Goal: Task Accomplishment & Management: Manage account settings

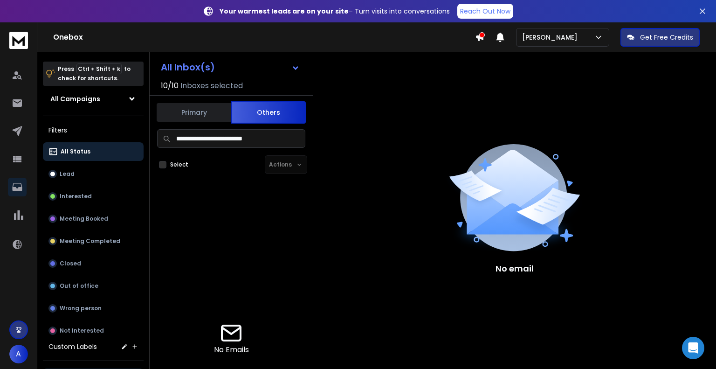
scroll to position [122, 0]
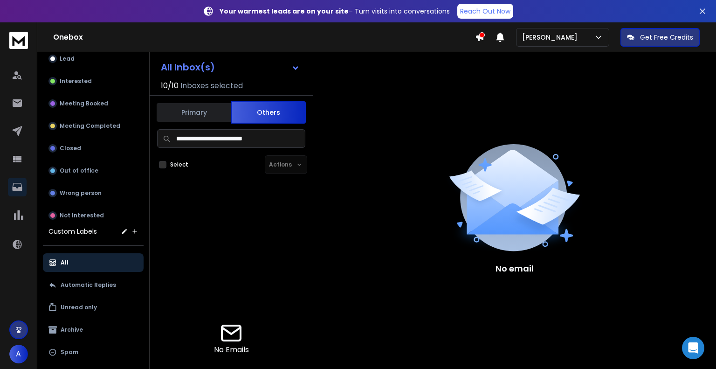
click at [293, 138] on input "**********" at bounding box center [231, 138] width 148 height 19
type input "*"
click at [90, 212] on p "Not Interested" at bounding box center [82, 215] width 44 height 7
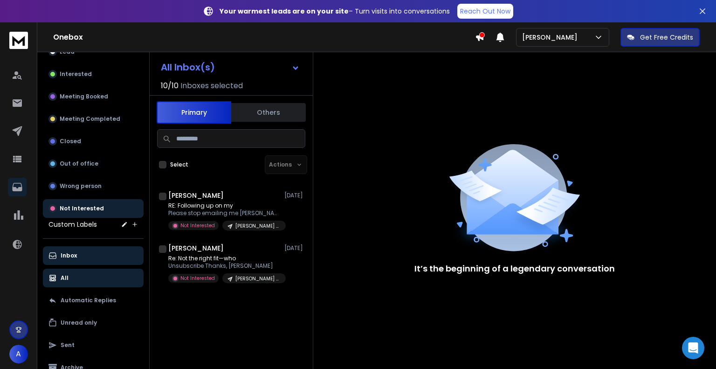
click at [91, 283] on button "All" at bounding box center [93, 278] width 101 height 19
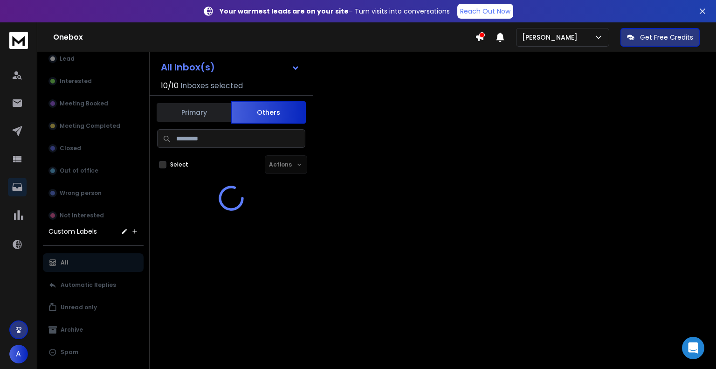
click at [254, 114] on button "Others" at bounding box center [268, 112] width 75 height 22
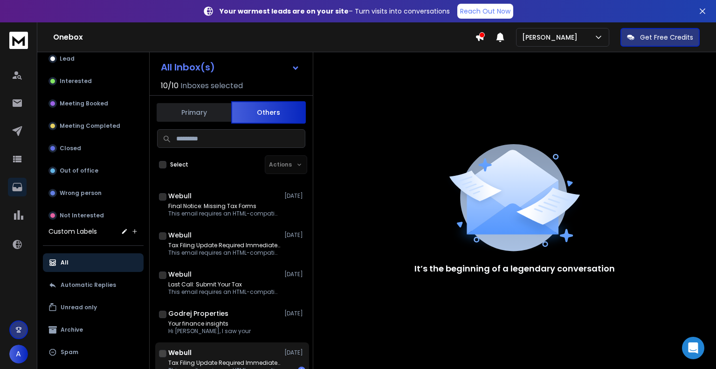
scroll to position [1772, 0]
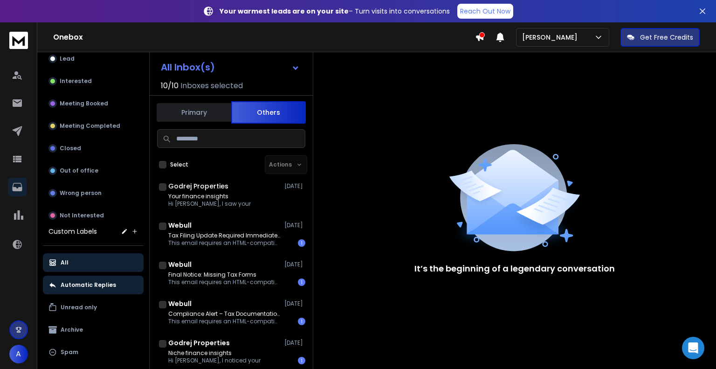
click at [91, 281] on p "Automatic Replies" at bounding box center [88, 284] width 55 height 7
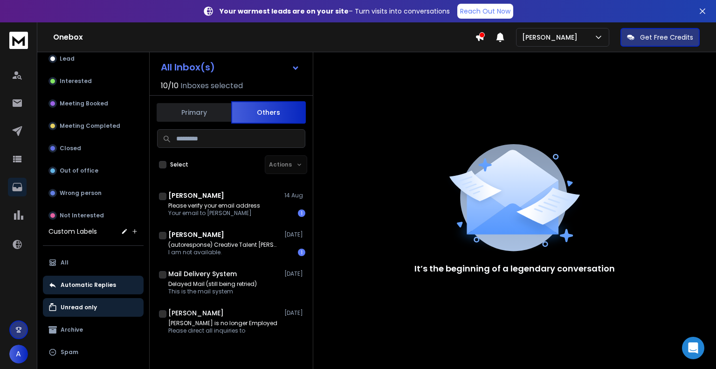
click at [93, 304] on p "Unread only" at bounding box center [79, 307] width 36 height 7
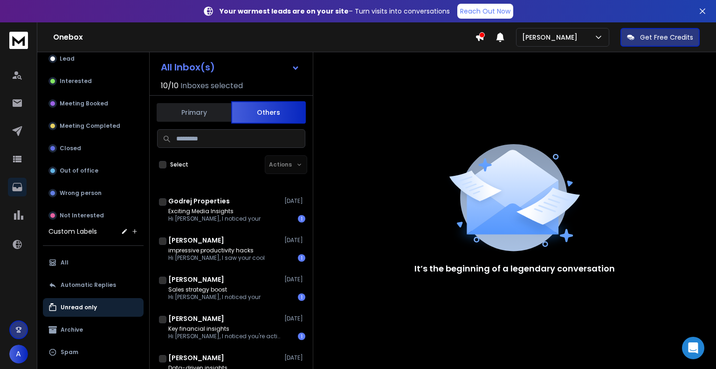
scroll to position [1306, 0]
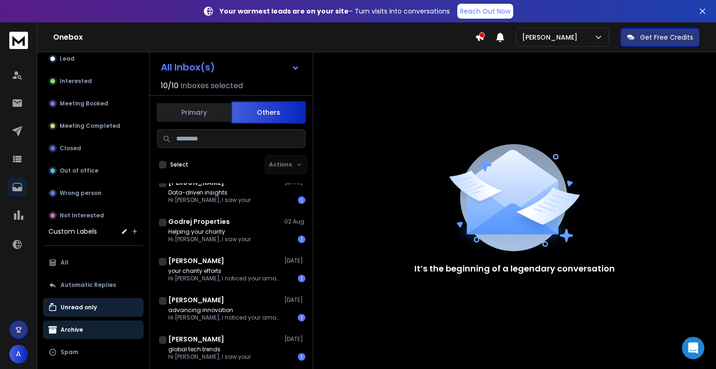
click at [104, 320] on button "Archive" at bounding box center [93, 329] width 101 height 19
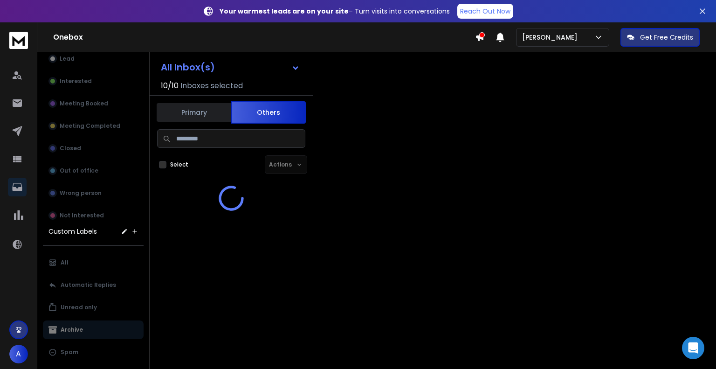
scroll to position [0, 0]
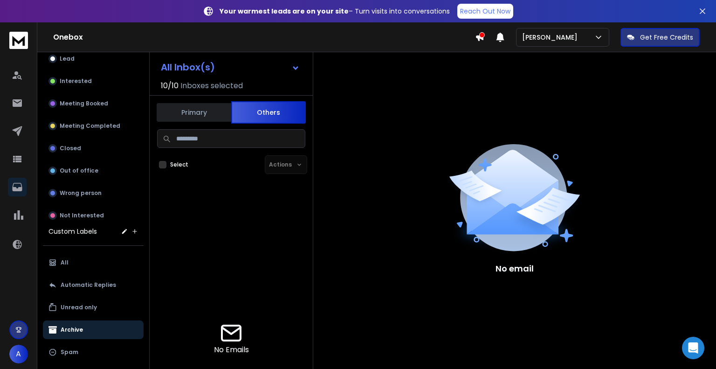
click at [63, 350] on button "Spam" at bounding box center [93, 352] width 101 height 19
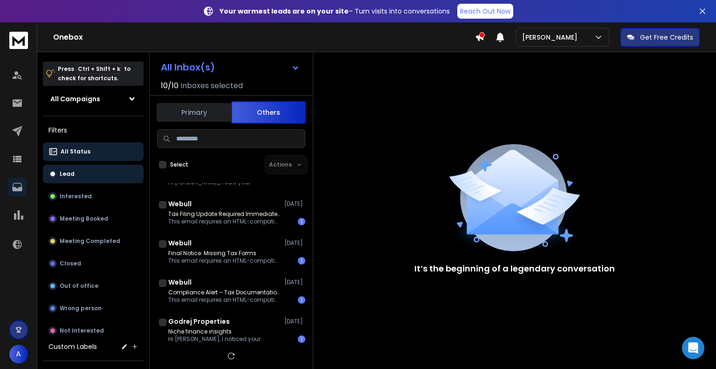
click at [75, 180] on button "Lead" at bounding box center [93, 174] width 101 height 19
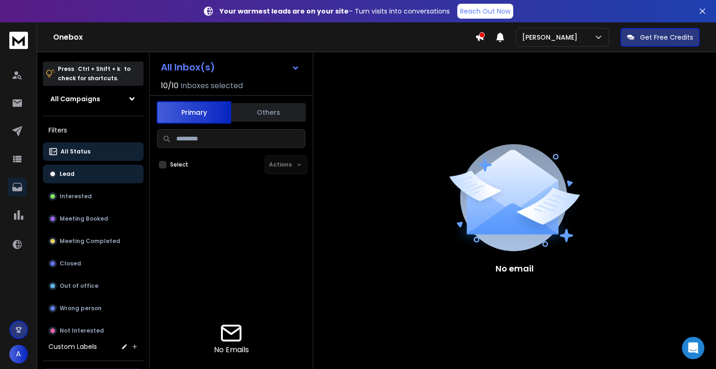
click at [70, 151] on p "All Status" at bounding box center [76, 151] width 30 height 7
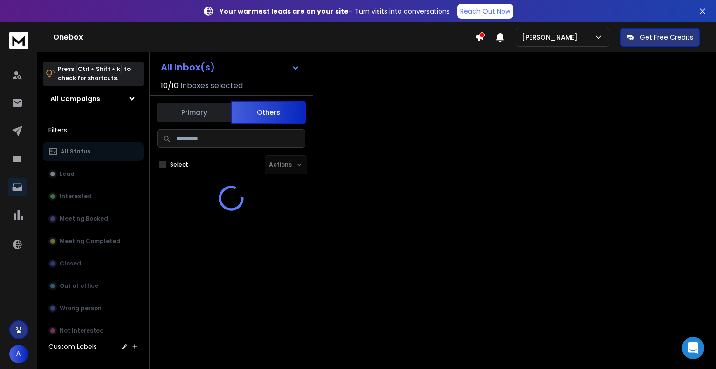
click at [249, 116] on button "Others" at bounding box center [268, 112] width 75 height 22
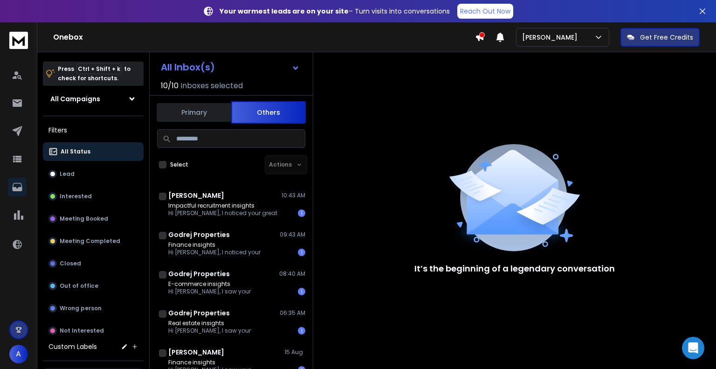
click at [170, 114] on button "Primary" at bounding box center [194, 112] width 75 height 21
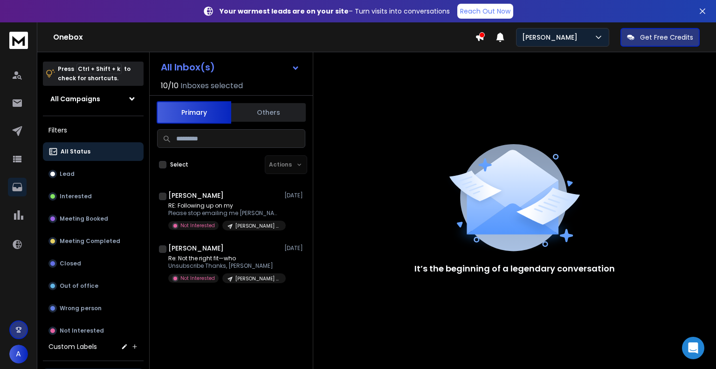
click at [559, 37] on p "[PERSON_NAME]" at bounding box center [551, 37] width 59 height 9
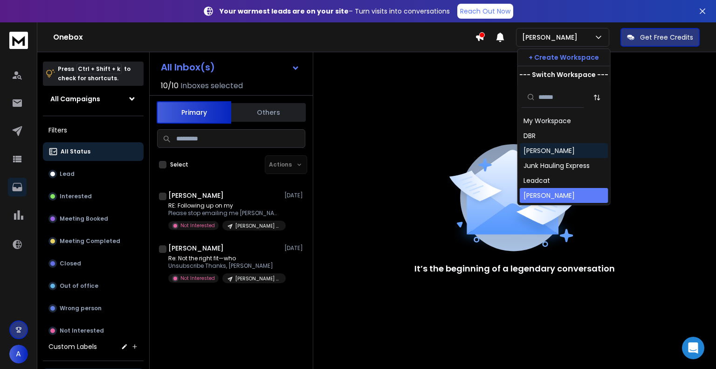
click at [356, 175] on div "It’s the beginning of a legendary conversation" at bounding box center [514, 208] width 403 height 313
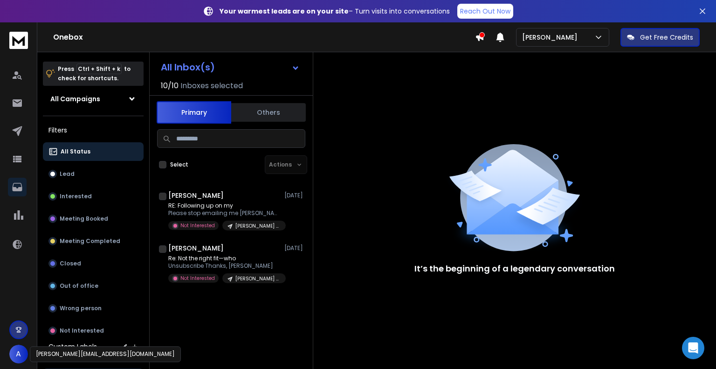
click at [19, 359] on span "A" at bounding box center [18, 354] width 19 height 19
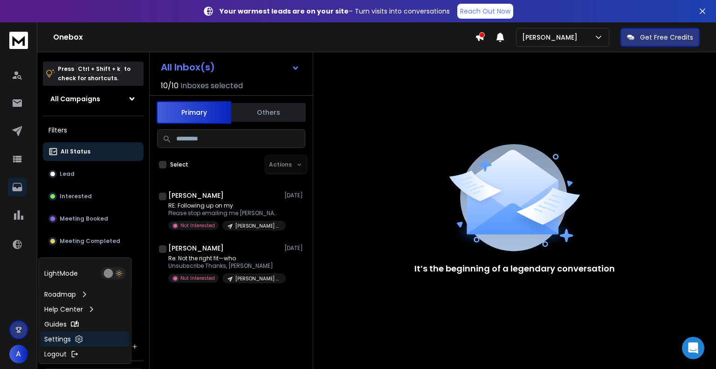
click at [80, 338] on icon at bounding box center [79, 338] width 7 height 7
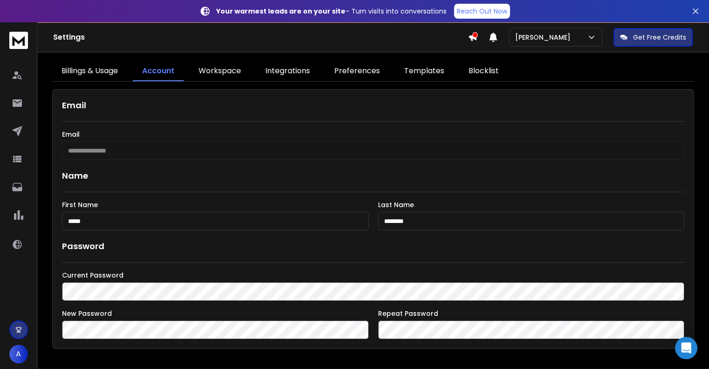
click at [484, 73] on link "Blocklist" at bounding box center [483, 72] width 49 height 20
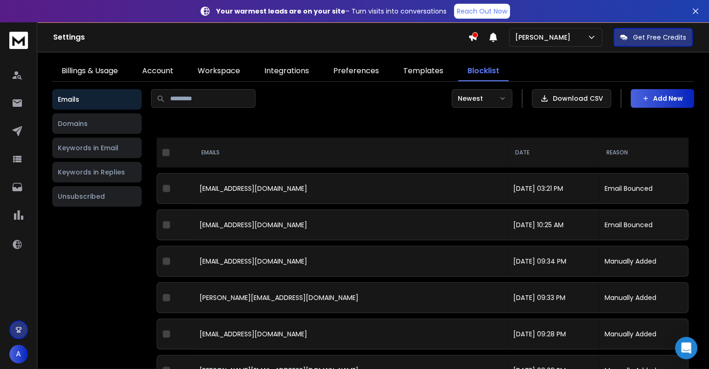
click at [635, 102] on button "Add New" at bounding box center [662, 98] width 63 height 19
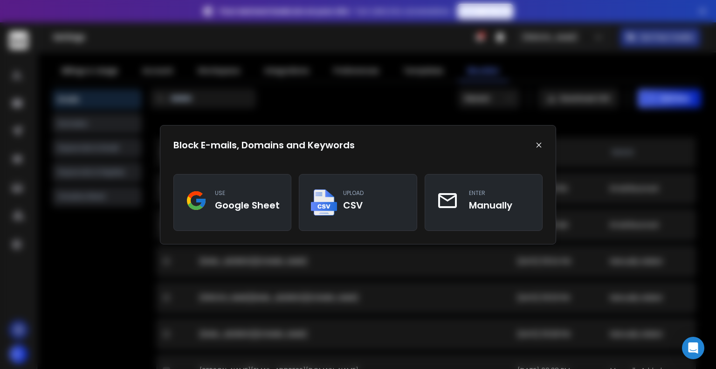
click at [483, 203] on h3 "Manually" at bounding box center [490, 205] width 43 height 13
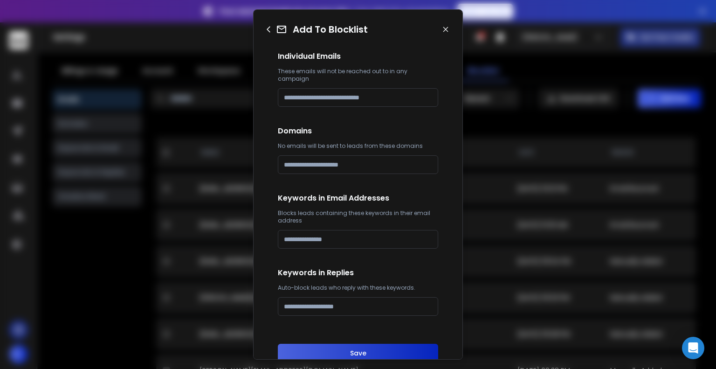
click at [295, 155] on input at bounding box center [358, 164] width 160 height 19
click at [312, 94] on input at bounding box center [358, 97] width 160 height 19
paste input "**********"
type input "**********"
click at [347, 344] on button "Save" at bounding box center [358, 353] width 160 height 19
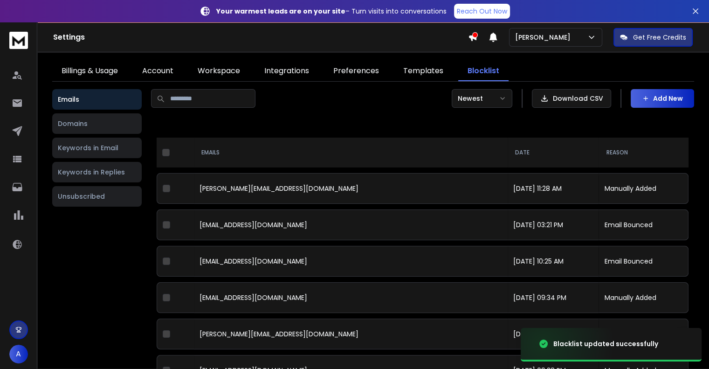
click at [663, 97] on p "Add New" at bounding box center [668, 98] width 30 height 9
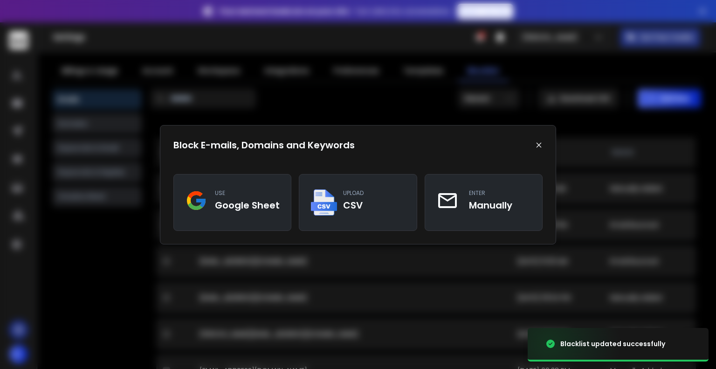
click at [480, 211] on h3 "Manually" at bounding box center [490, 205] width 43 height 13
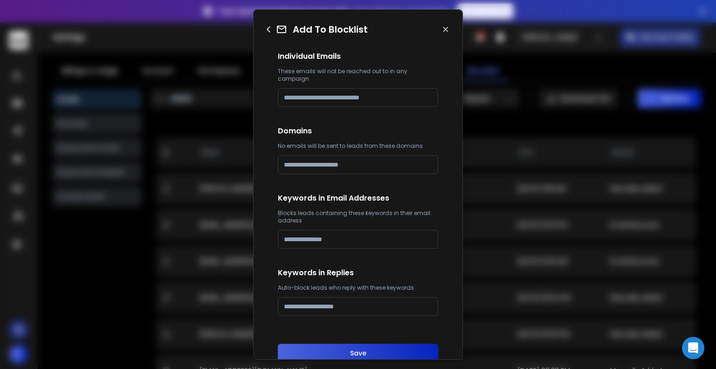
click at [328, 93] on input at bounding box center [358, 97] width 160 height 19
paste input "**********"
type input "**********"
click at [317, 350] on button "Save" at bounding box center [358, 353] width 160 height 19
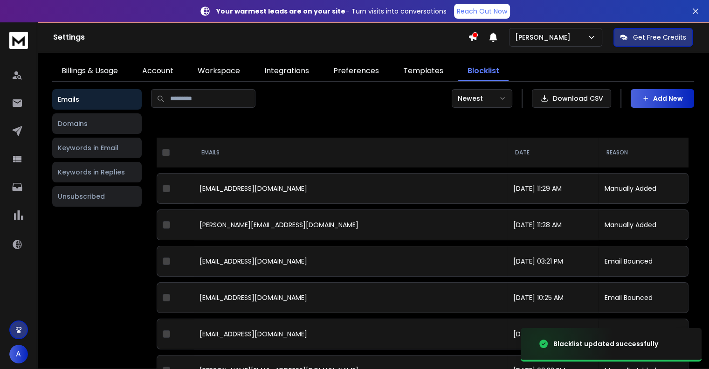
click at [661, 89] on button "Add New" at bounding box center [662, 98] width 63 height 19
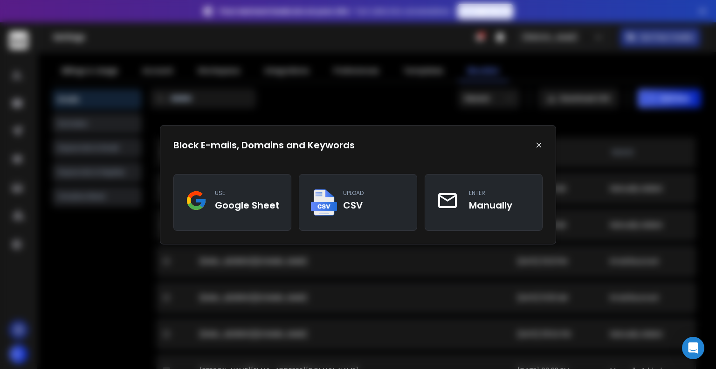
click at [452, 193] on icon at bounding box center [447, 200] width 19 height 15
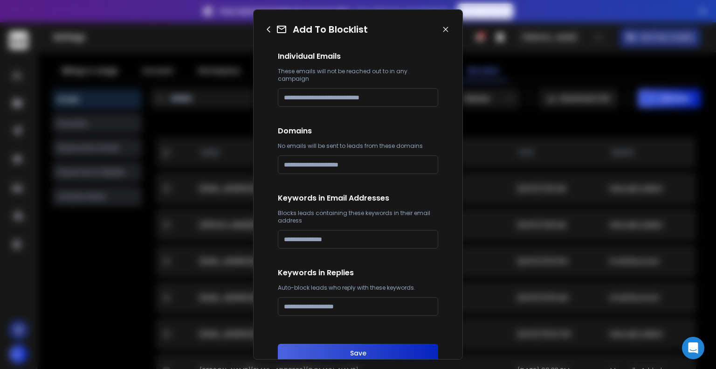
click at [308, 88] on input at bounding box center [358, 97] width 160 height 19
paste input "**********"
type input "**********"
click at [375, 344] on button "Save" at bounding box center [358, 353] width 160 height 19
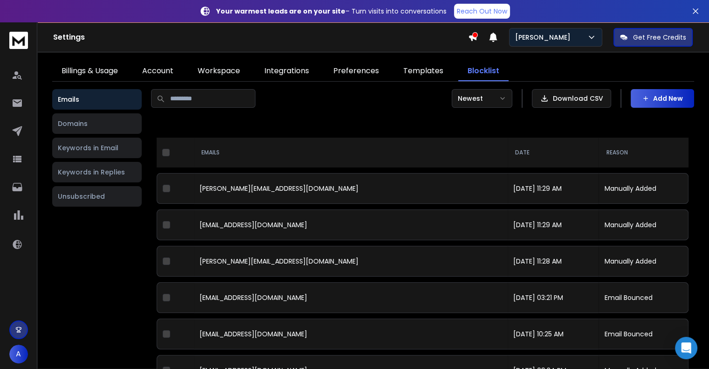
click at [554, 41] on p "[PERSON_NAME]" at bounding box center [544, 37] width 59 height 9
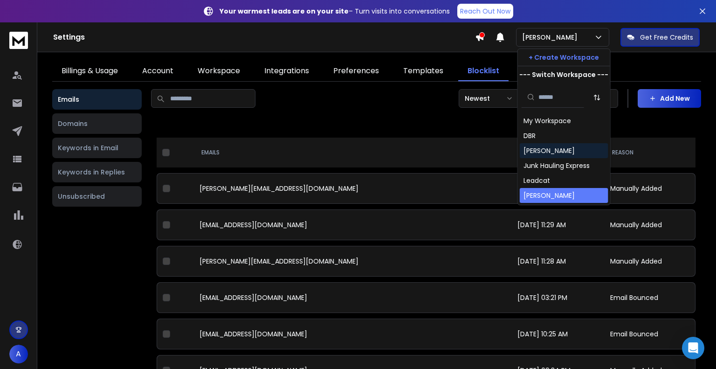
click at [541, 147] on div "[PERSON_NAME]" at bounding box center [549, 150] width 51 height 9
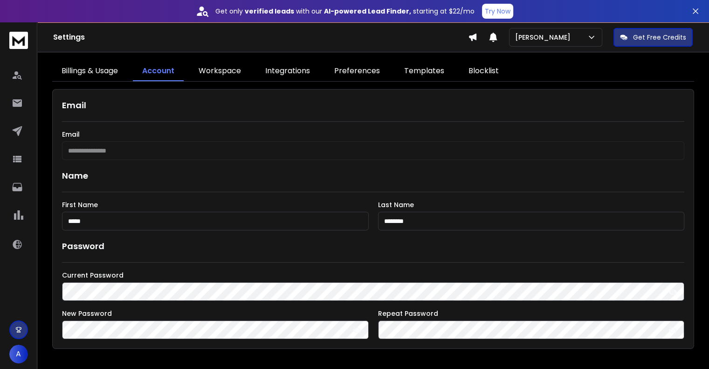
click at [475, 76] on link "Blocklist" at bounding box center [483, 72] width 49 height 20
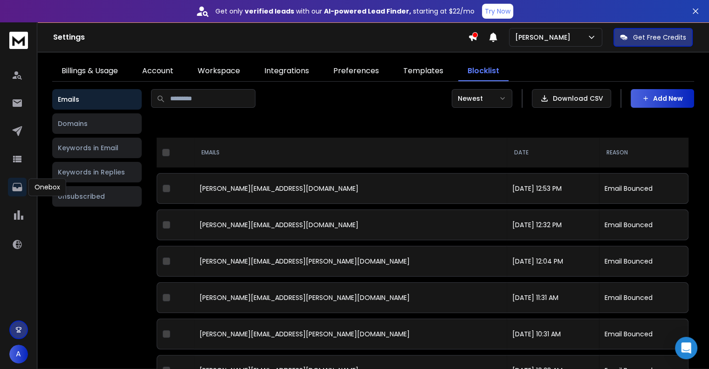
click at [16, 187] on icon at bounding box center [17, 186] width 11 height 11
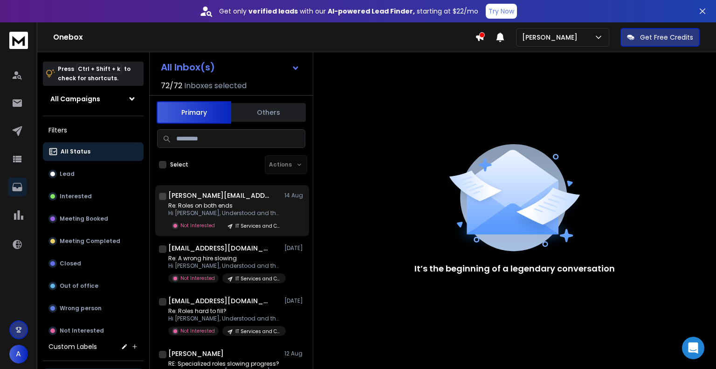
click at [188, 205] on p "Re: Roles on both ends" at bounding box center [224, 205] width 112 height 7
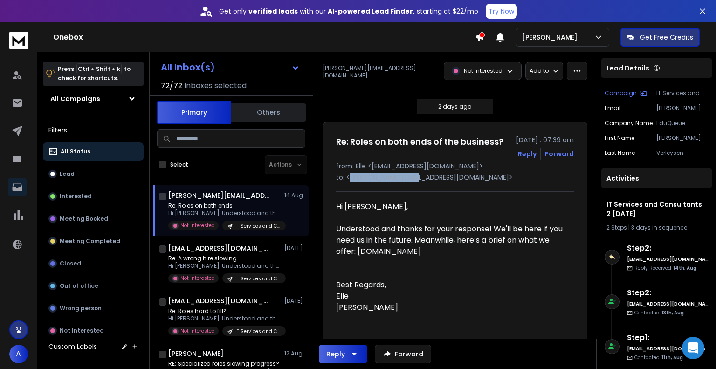
drag, startPoint x: 418, startPoint y: 180, endPoint x: 351, endPoint y: 180, distance: 67.1
click at [351, 180] on p "to: <stefan@symless.com>" at bounding box center [455, 177] width 238 height 9
copy p "stefan@symless.com"
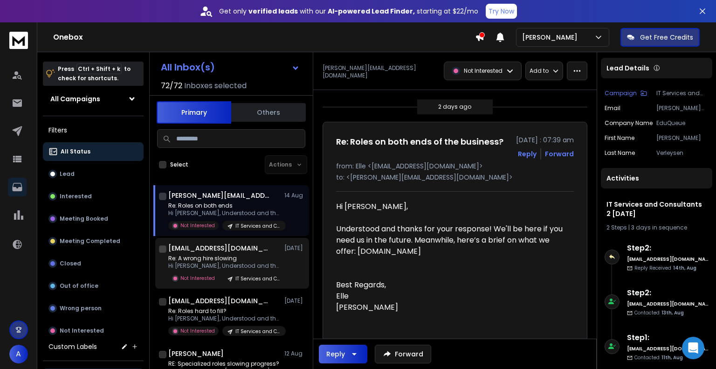
click at [210, 261] on p "Re: A wrong hire slowing" at bounding box center [224, 258] width 112 height 7
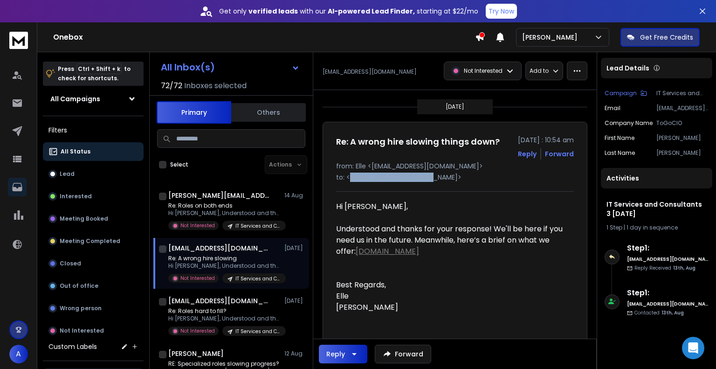
drag, startPoint x: 431, startPoint y: 178, endPoint x: 349, endPoint y: 184, distance: 82.7
click at [349, 184] on div "Re: A wrong hire slowing things down? 13 August 2025 : 10:54 am Reply Forward f…" at bounding box center [455, 233] width 238 height 196
copy p "rcovington@togocio.com"
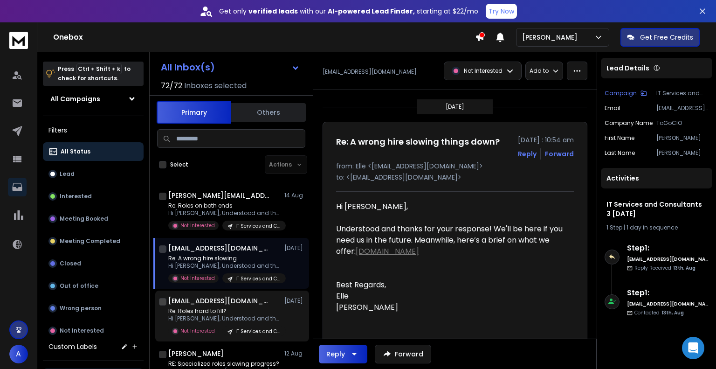
click at [212, 321] on p "Hi Dejan, Understood and thanks for" at bounding box center [224, 318] width 112 height 7
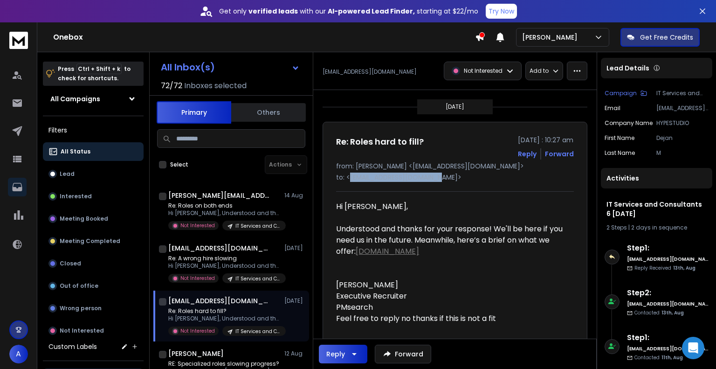
drag, startPoint x: 439, startPoint y: 177, endPoint x: 351, endPoint y: 183, distance: 88.3
click at [351, 183] on div "Re: Roles hard to fill? 13 August 2025 : 10:27 am Reply Forward from: Elle <ell…" at bounding box center [455, 238] width 238 height 207
copy p "dejan@socialwebsuite.com"
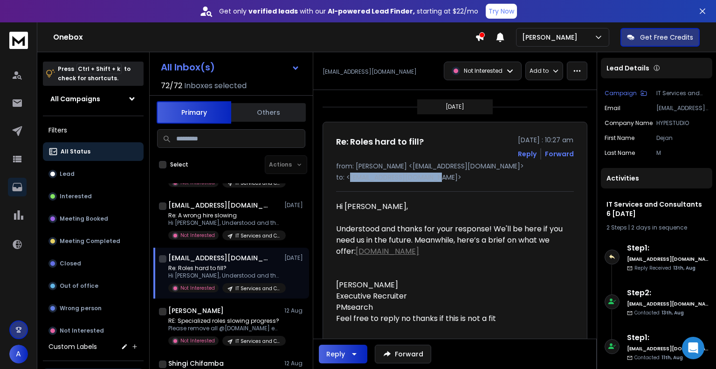
scroll to position [93, 0]
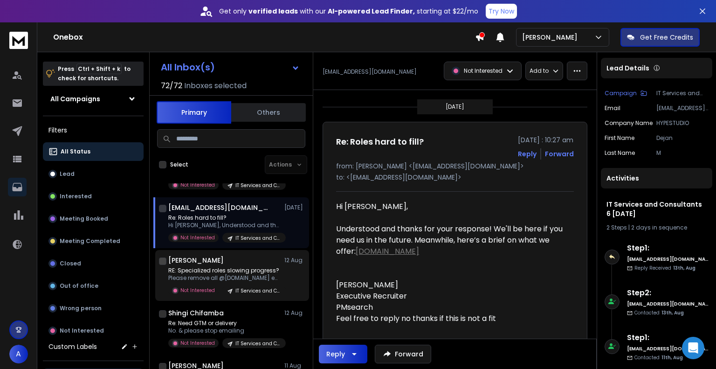
click at [201, 267] on p "RE: Specialized roles slowing progress?" at bounding box center [224, 270] width 112 height 7
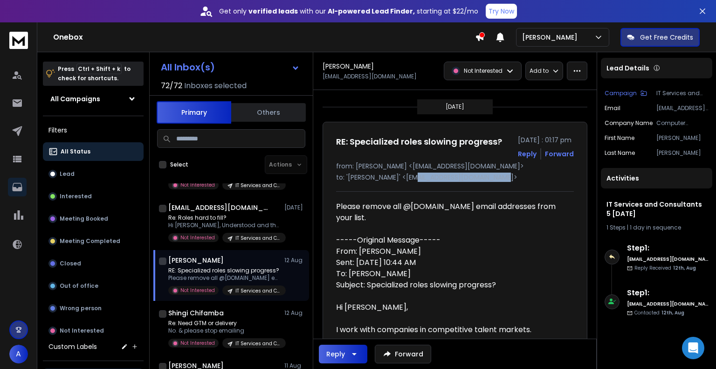
drag, startPoint x: 491, startPoint y: 180, endPoint x: 505, endPoint y: 187, distance: 16.1
click at [403, 175] on p "to: 'Elle Sheridan' <elles@gethiringprospect.com>" at bounding box center [455, 177] width 238 height 9
drag, startPoint x: 541, startPoint y: 166, endPoint x: 421, endPoint y: 166, distance: 120.8
click at [421, 166] on p "from: Jamie A. Stapleton <jstapleton@computer-business.com>" at bounding box center [455, 165] width 238 height 9
copy p "jstapleton@computer-business.com"
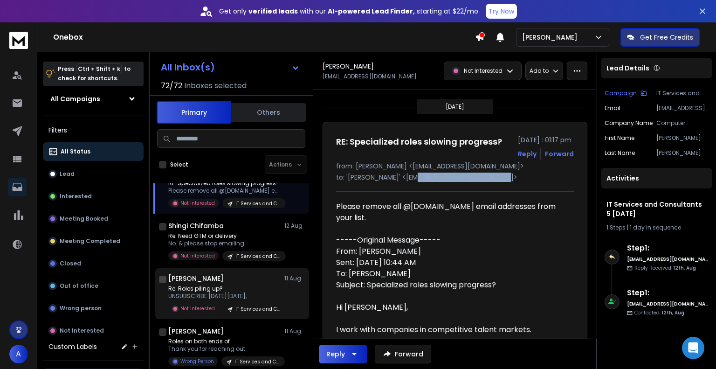
scroll to position [187, 0]
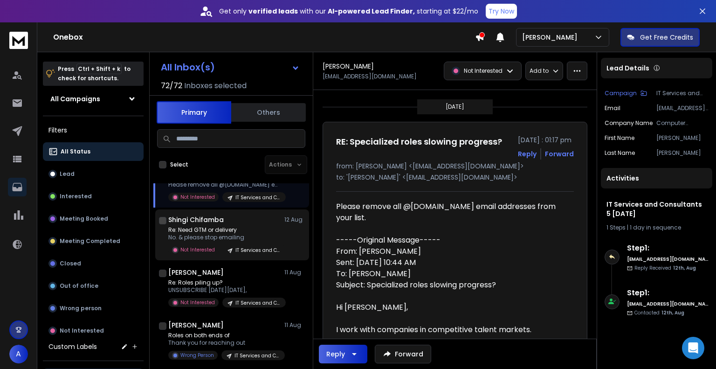
click at [217, 231] on p "Re: Need GTM or delivery" at bounding box center [224, 229] width 112 height 7
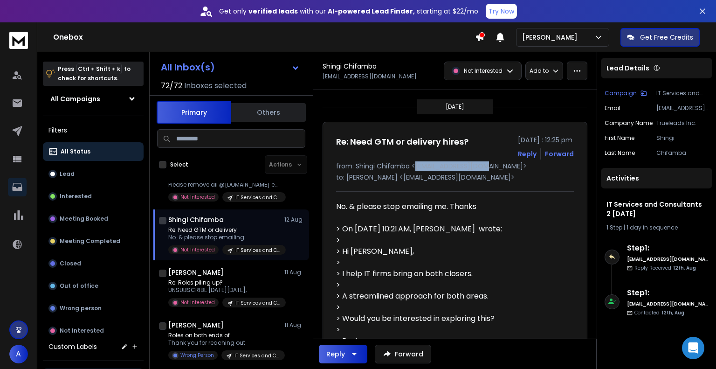
drag, startPoint x: 482, startPoint y: 166, endPoint x: 414, endPoint y: 166, distance: 67.6
click at [414, 166] on p "from: Shingi Chifamba <shingi@trueleads.ca>" at bounding box center [455, 165] width 238 height 9
copy p "shingi@trueleads.ca"
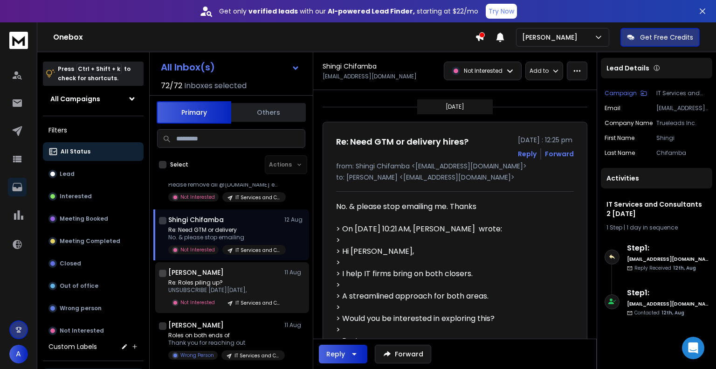
click at [225, 276] on div "Andrew Edson 11 Aug" at bounding box center [236, 272] width 137 height 9
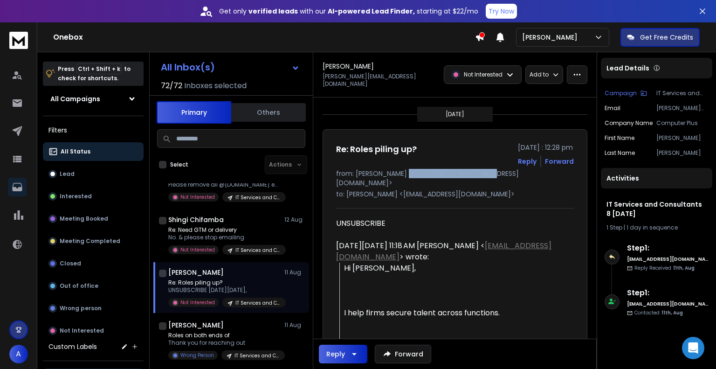
drag, startPoint x: 489, startPoint y: 164, endPoint x: 408, endPoint y: 169, distance: 80.8
click at [408, 169] on p "from: Andrew Edson <andrew@snapit.solutions>" at bounding box center [455, 178] width 238 height 19
copy p "andrew@snapit.solutions"
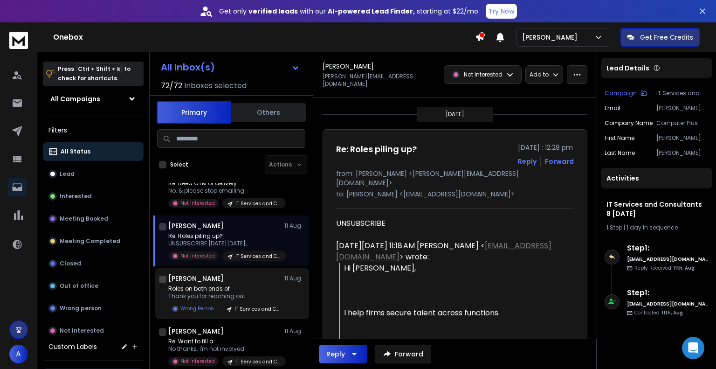
click at [220, 288] on p "Roles on both ends of" at bounding box center [224, 288] width 112 height 7
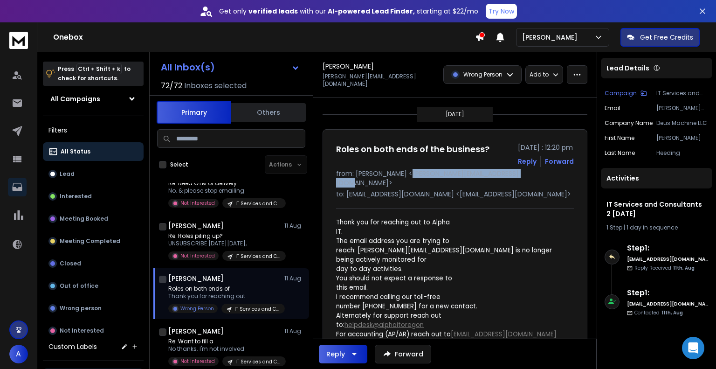
drag, startPoint x: 522, startPoint y: 169, endPoint x: 407, endPoint y: 172, distance: 115.7
click at [407, 172] on p "from: Chris Heeding <Chris.Heeding@alphaitoregon.com>" at bounding box center [455, 178] width 238 height 19
copy p "Chris.Heeding@alphaitoregon.com>"
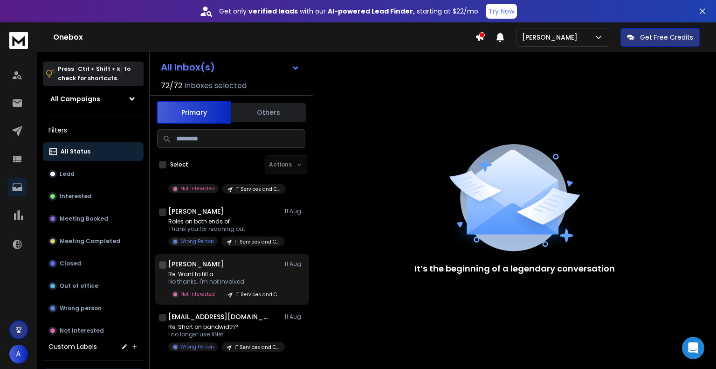
scroll to position [300, 0]
click at [210, 283] on p "No thanks. I'm not involved" at bounding box center [224, 281] width 112 height 7
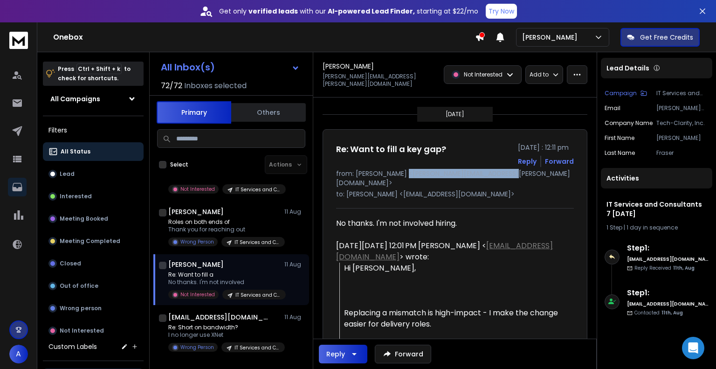
drag, startPoint x: 490, startPoint y: 164, endPoint x: 397, endPoint y: 172, distance: 93.6
click at [397, 172] on div "Re: Want to fill a key gap? 11 August 2025 : 12:11 pm Reply Forward from: Julie…" at bounding box center [455, 171] width 238 height 56
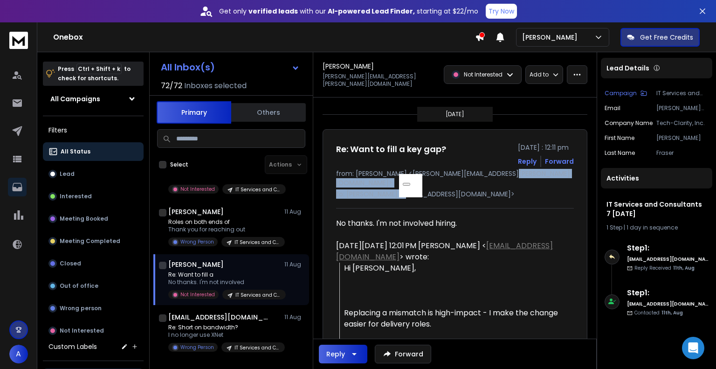
copy div "> to: Elle Sheridan <e"
click at [485, 169] on p "from: Julie Fraser <julie.fraser@tech-clarity.com>" at bounding box center [455, 178] width 238 height 19
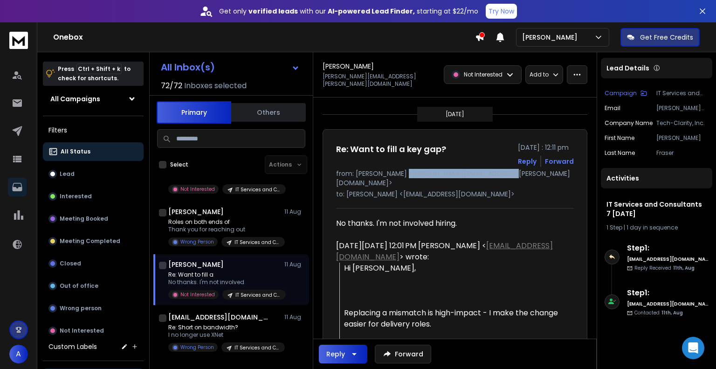
drag, startPoint x: 490, startPoint y: 164, endPoint x: 397, endPoint y: 168, distance: 93.8
click at [397, 169] on p "from: Julie Fraser <julie.fraser@tech-clarity.com>" at bounding box center [455, 178] width 238 height 19
copy p "julie.fraser@tech-clarity.com"
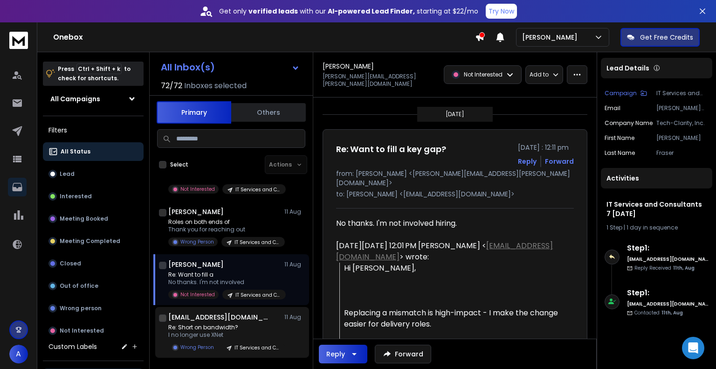
click at [209, 318] on h1 "zards@xnet.com" at bounding box center [219, 316] width 103 height 9
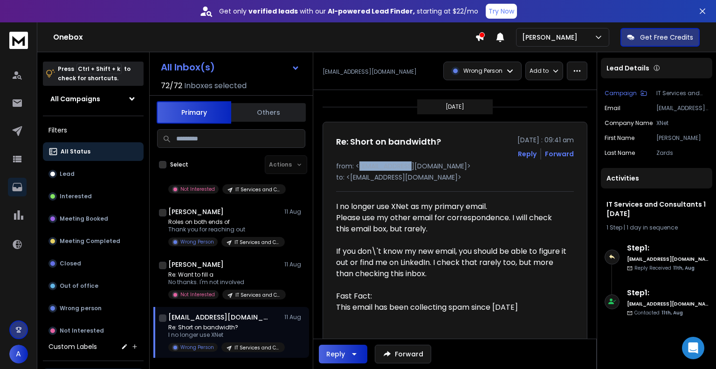
drag, startPoint x: 413, startPoint y: 164, endPoint x: 359, endPoint y: 162, distance: 54.6
click at [359, 162] on p "from: <zards@xnet.com>" at bounding box center [455, 165] width 238 height 9
copy p "zards@xnet.com"
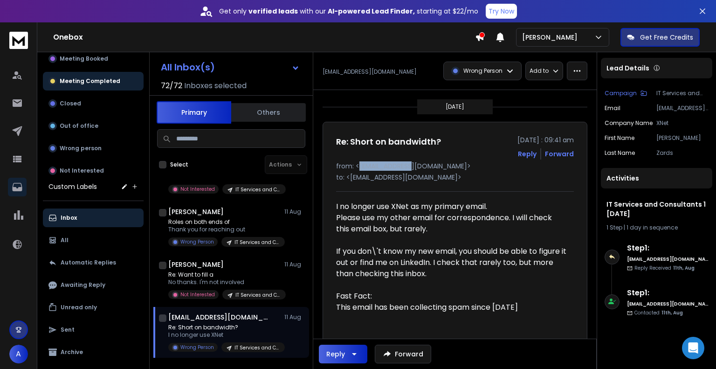
scroll to position [167, 0]
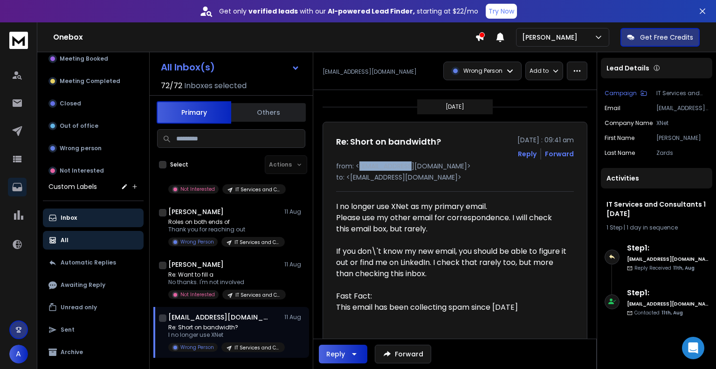
click at [76, 236] on button "All" at bounding box center [93, 240] width 101 height 19
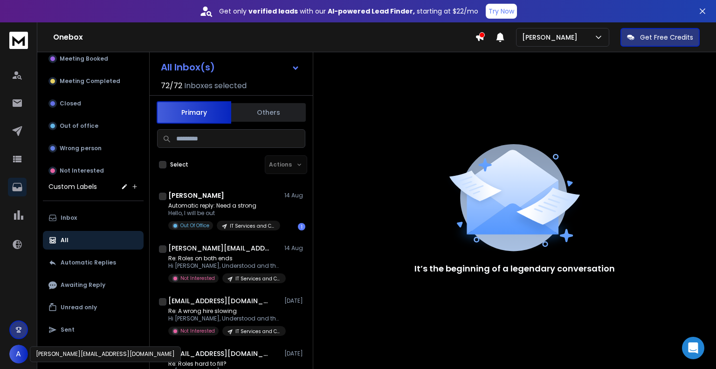
click at [17, 353] on span "A" at bounding box center [18, 354] width 19 height 19
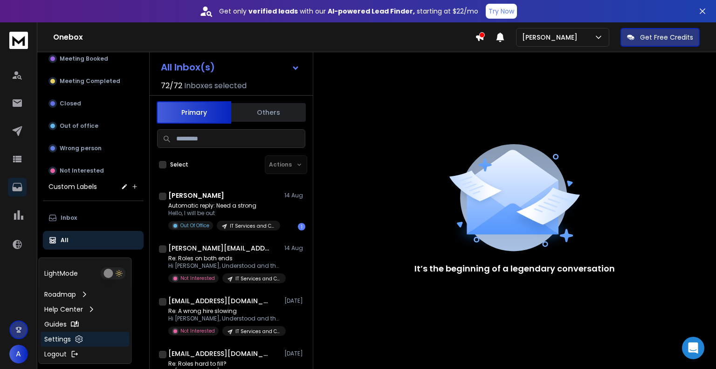
click at [55, 342] on p "Settings" at bounding box center [57, 338] width 27 height 9
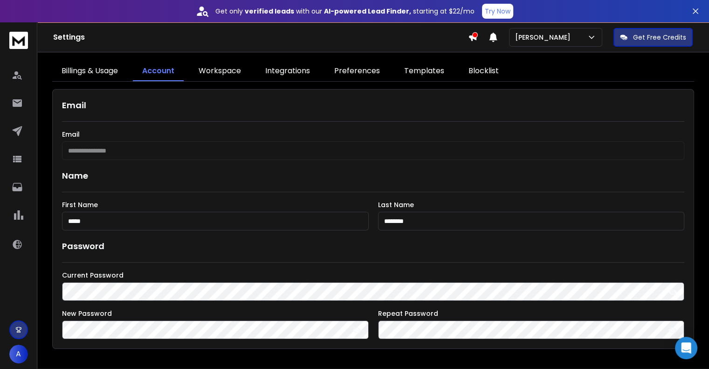
click at [481, 71] on link "Blocklist" at bounding box center [483, 72] width 49 height 20
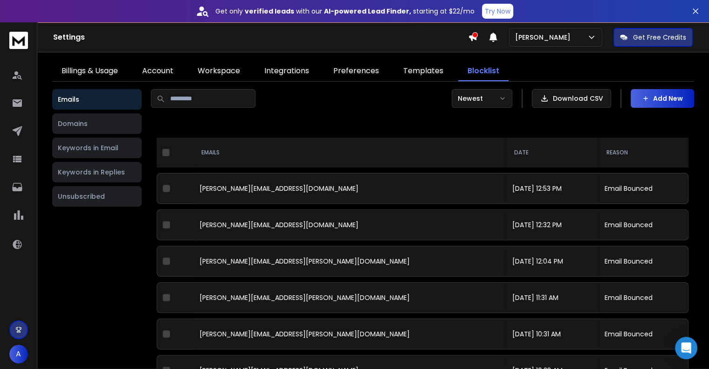
click at [643, 101] on icon at bounding box center [645, 98] width 7 height 7
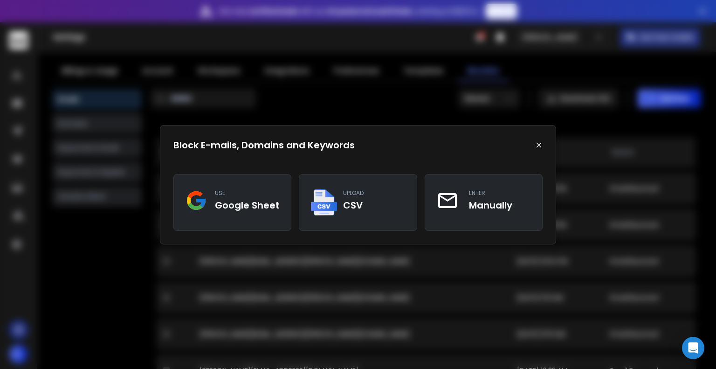
click at [494, 188] on div "enter Manually" at bounding box center [484, 202] width 118 height 57
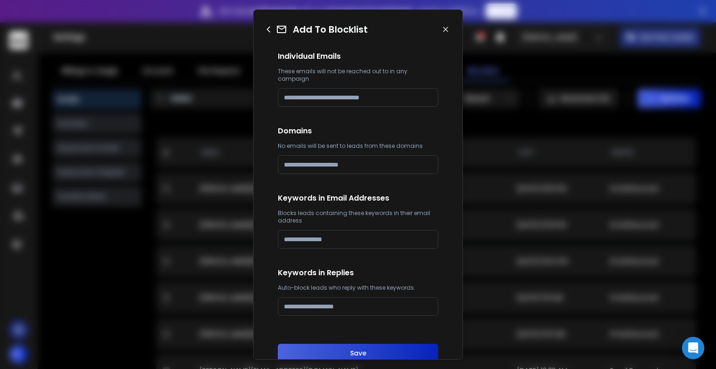
click at [329, 88] on input at bounding box center [358, 97] width 160 height 19
paste input "**********"
click at [421, 88] on input "**********" at bounding box center [358, 97] width 160 height 19
paste input "**********"
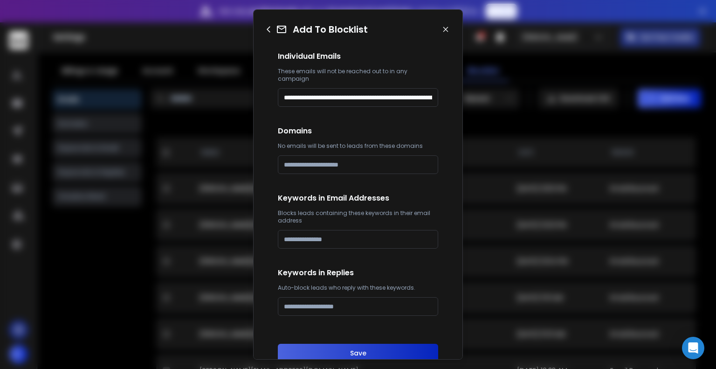
scroll to position [0, 125]
drag, startPoint x: 415, startPoint y: 88, endPoint x: 471, endPoint y: 97, distance: 57.2
click at [471, 97] on div "**********" at bounding box center [358, 184] width 716 height 369
paste input "**********"
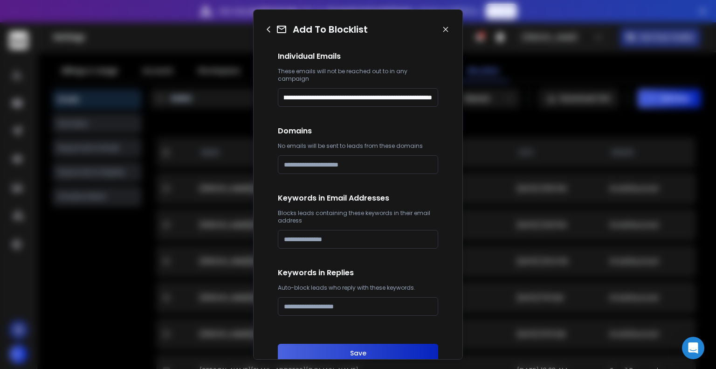
drag, startPoint x: 429, startPoint y: 90, endPoint x: 459, endPoint y: 94, distance: 30.1
click at [459, 93] on div "**********" at bounding box center [358, 184] width 210 height 350
paste input "**********"
drag, startPoint x: 416, startPoint y: 89, endPoint x: 491, endPoint y: 98, distance: 76.1
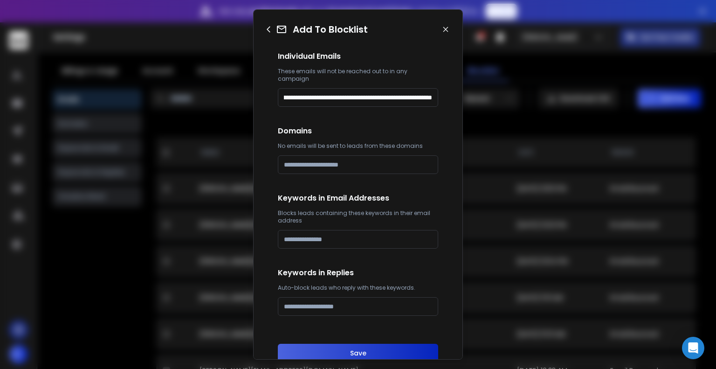
click at [491, 98] on div "**********" at bounding box center [358, 184] width 716 height 369
paste input "**********"
drag, startPoint x: 400, startPoint y: 90, endPoint x: 533, endPoint y: 92, distance: 133.8
click at [533, 92] on div "**********" at bounding box center [358, 184] width 716 height 369
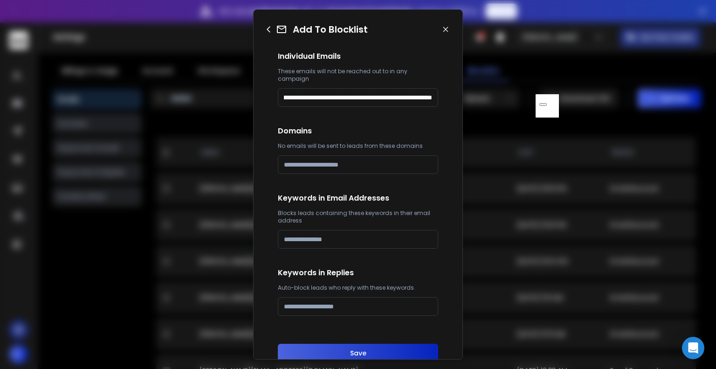
paste input "**********"
drag, startPoint x: 401, startPoint y: 89, endPoint x: 539, endPoint y: 82, distance: 138.2
click at [539, 82] on div "**********" at bounding box center [358, 184] width 716 height 369
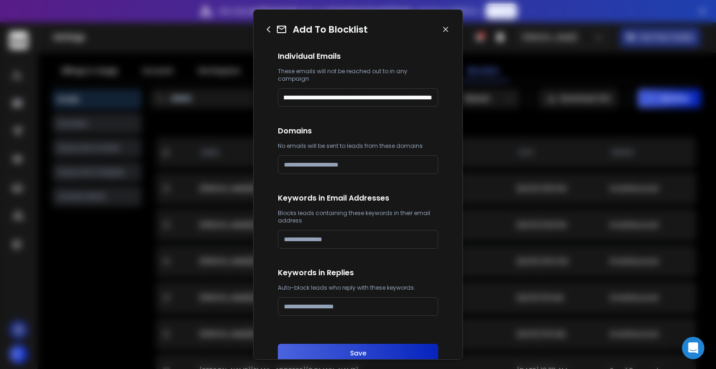
paste input "**********"
drag, startPoint x: 376, startPoint y: 87, endPoint x: 590, endPoint y: 123, distance: 216.6
click at [589, 123] on div "**********" at bounding box center [358, 184] width 716 height 369
paste input "**********"
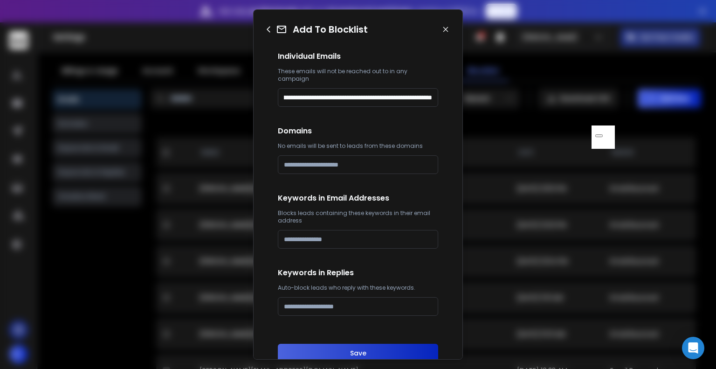
scroll to position [0, 652]
type input "**********"
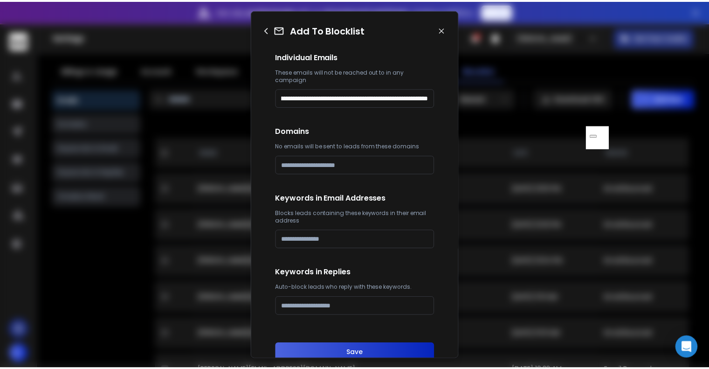
scroll to position [0, 0]
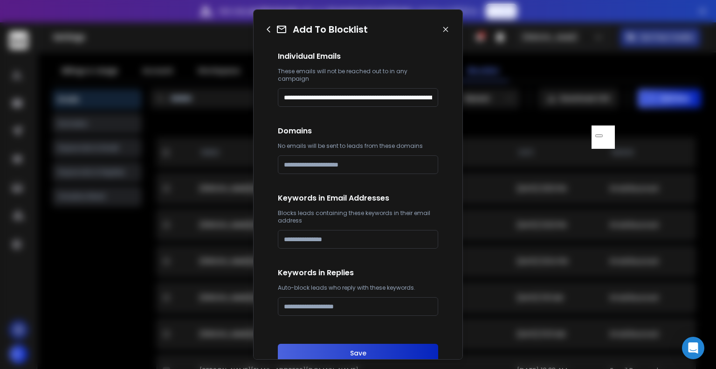
click at [366, 344] on button "Save" at bounding box center [358, 353] width 160 height 19
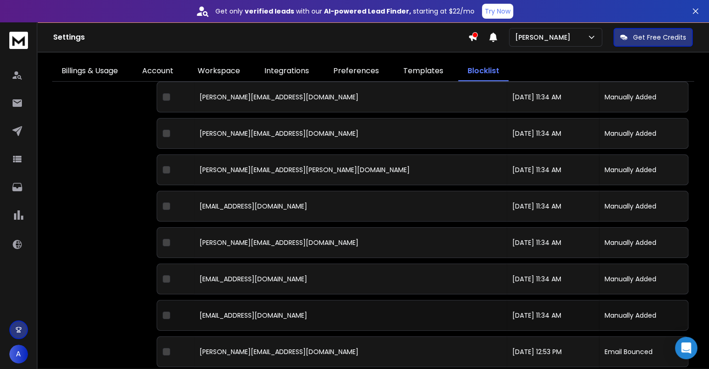
scroll to position [187, 0]
